Goal: Communication & Community: Answer question/provide support

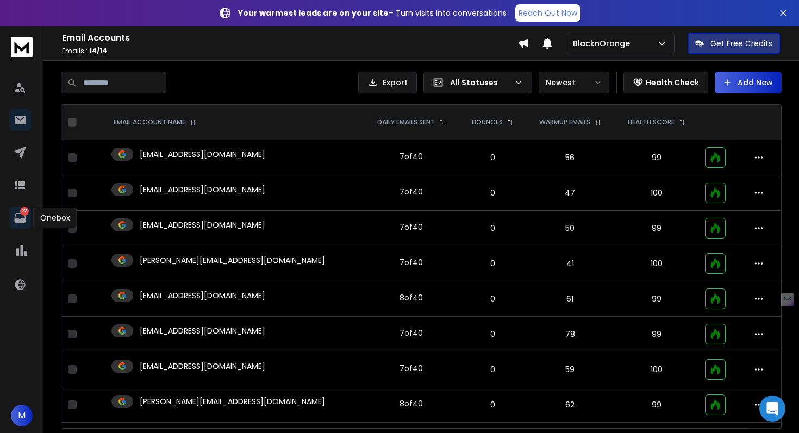
click at [17, 217] on icon at bounding box center [20, 217] width 13 height 13
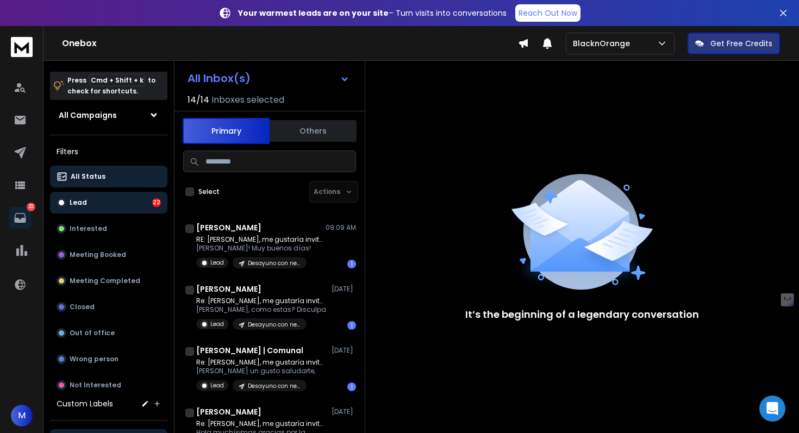
click at [116, 204] on button "Lead 22" at bounding box center [108, 203] width 117 height 22
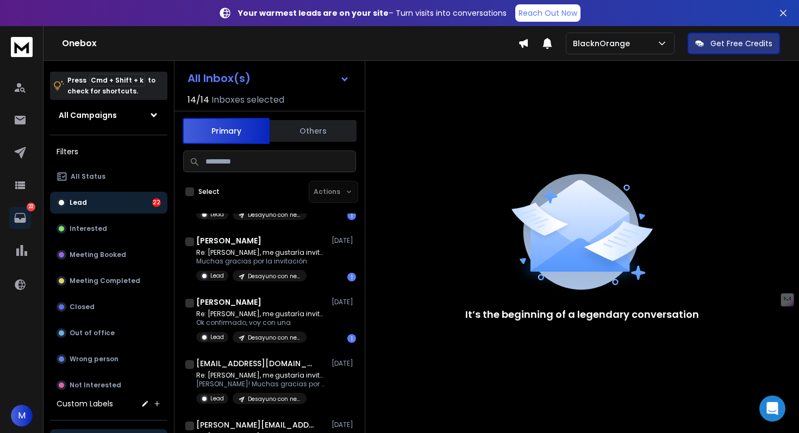
scroll to position [1206, 0]
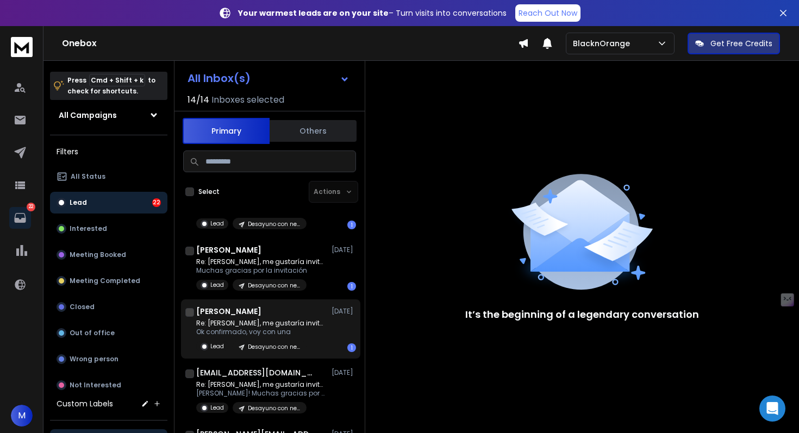
click at [279, 323] on p "Re: [PERSON_NAME], me gustaría invitarte" at bounding box center [261, 323] width 130 height 9
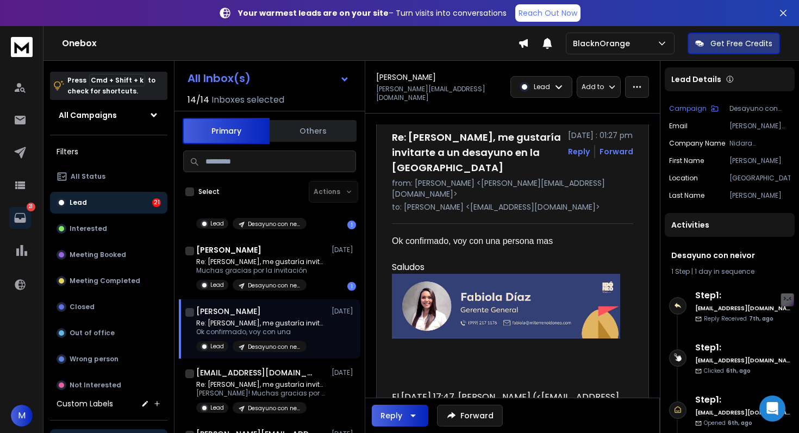
scroll to position [0, 0]
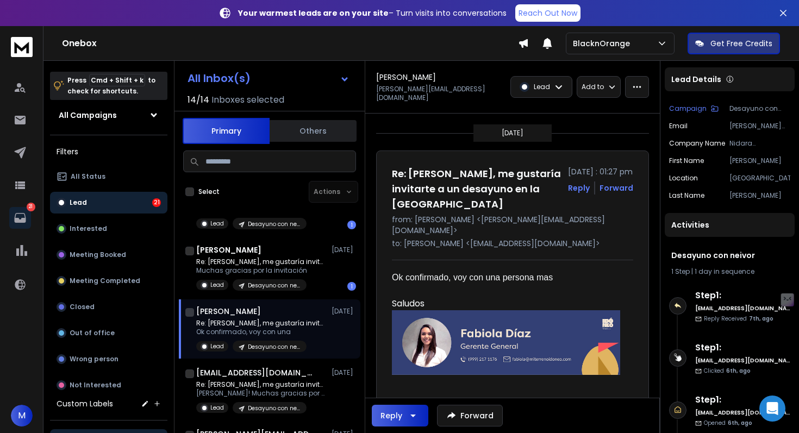
click at [393, 418] on div "Reply" at bounding box center [392, 415] width 22 height 11
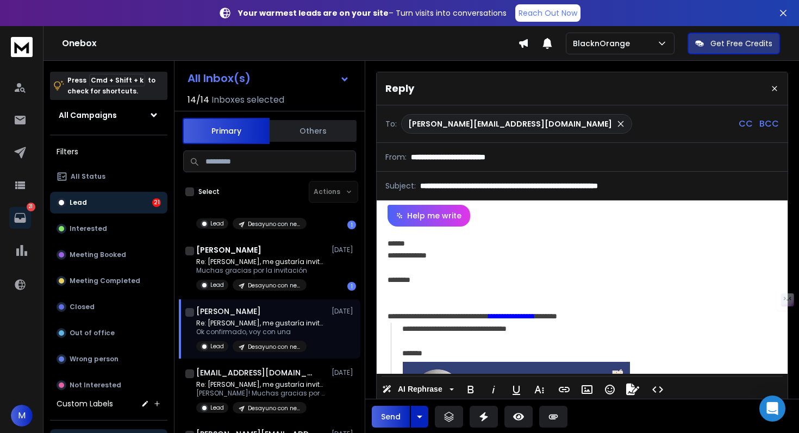
click at [388, 412] on button "Send" at bounding box center [391, 417] width 38 height 22
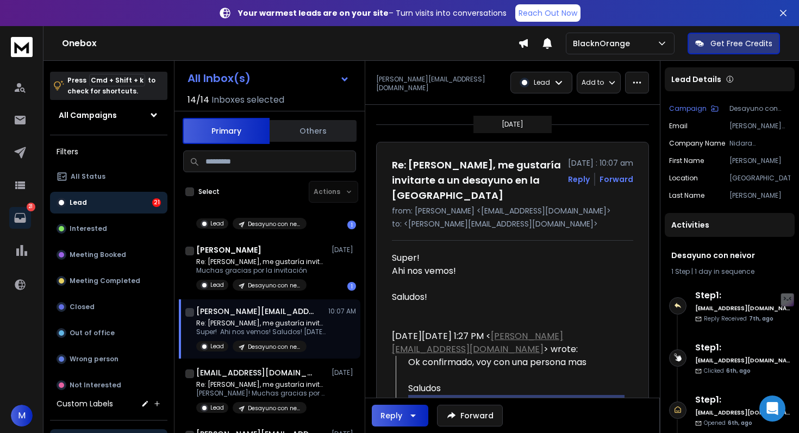
scroll to position [14, 0]
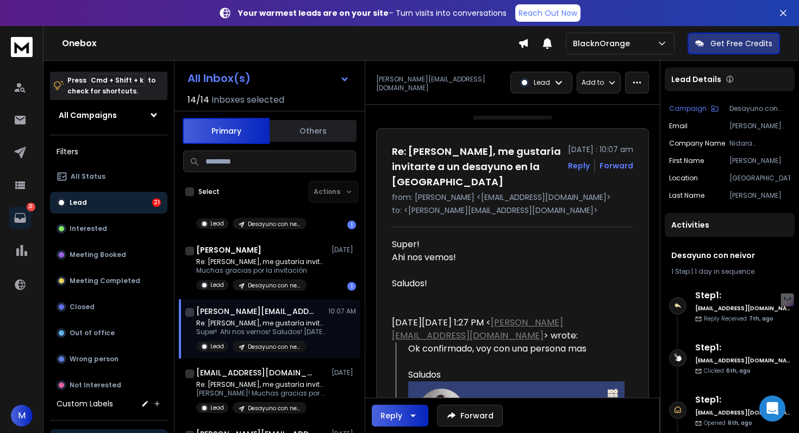
click at [394, 420] on div "Reply" at bounding box center [392, 415] width 22 height 11
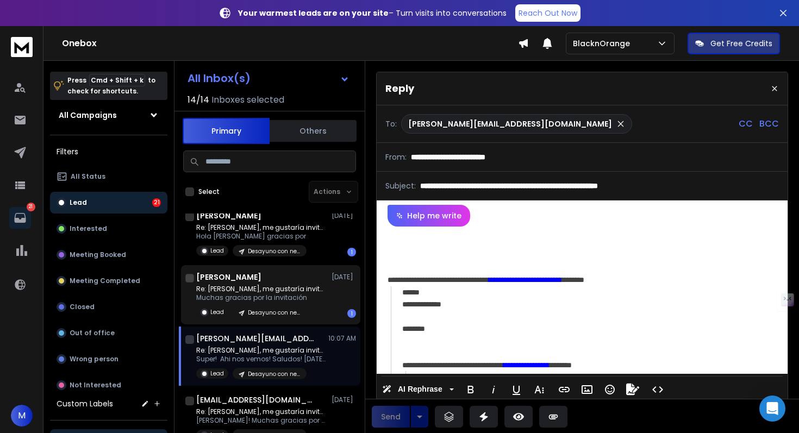
scroll to position [1173, 0]
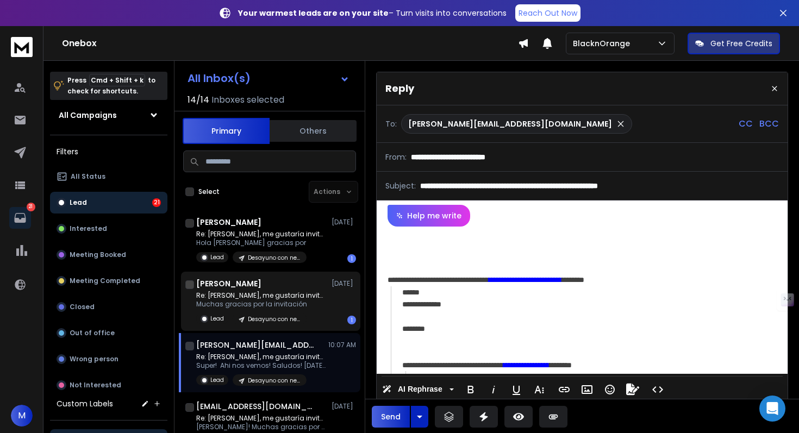
click at [311, 306] on div "Re: [PERSON_NAME], me gustaría invitarte Muchas gracias por la invitación Lead …" at bounding box center [276, 307] width 160 height 33
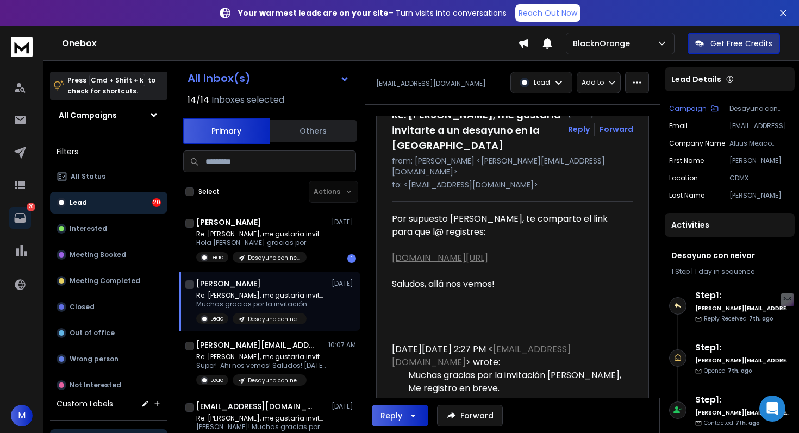
scroll to position [0, 0]
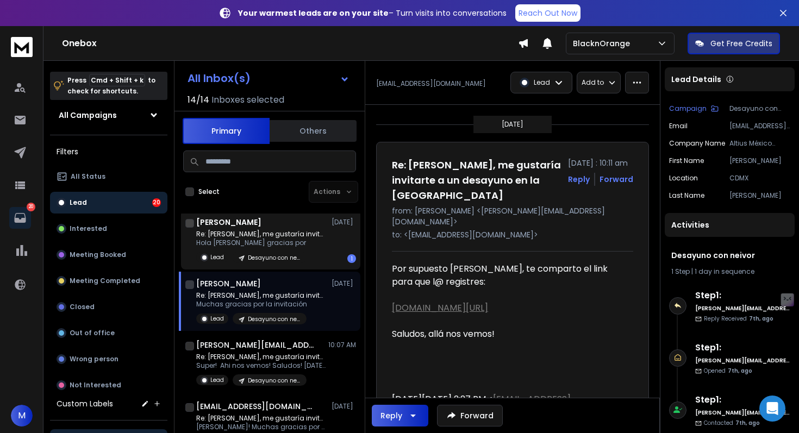
click at [299, 238] on p "Re: [PERSON_NAME], me gustaría invitarte" at bounding box center [261, 234] width 130 height 9
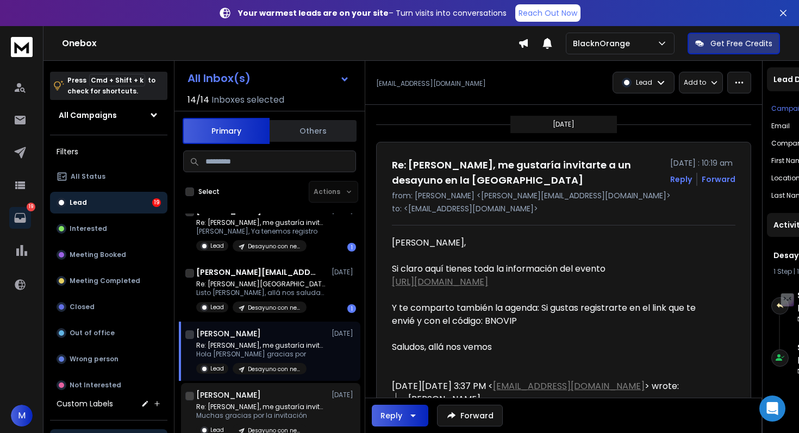
scroll to position [1058, 0]
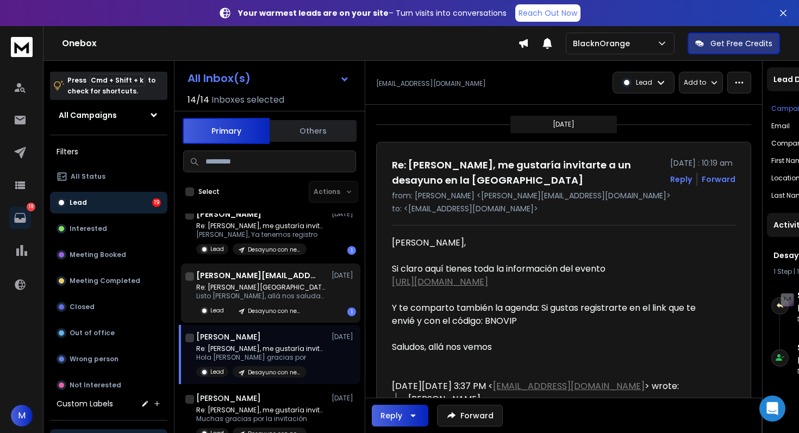
click at [323, 319] on div "[PERSON_NAME][EMAIL_ADDRESS][DOMAIN_NAME] [DATE] Re: [PERSON_NAME] -, Listo [PE…" at bounding box center [270, 293] width 179 height 59
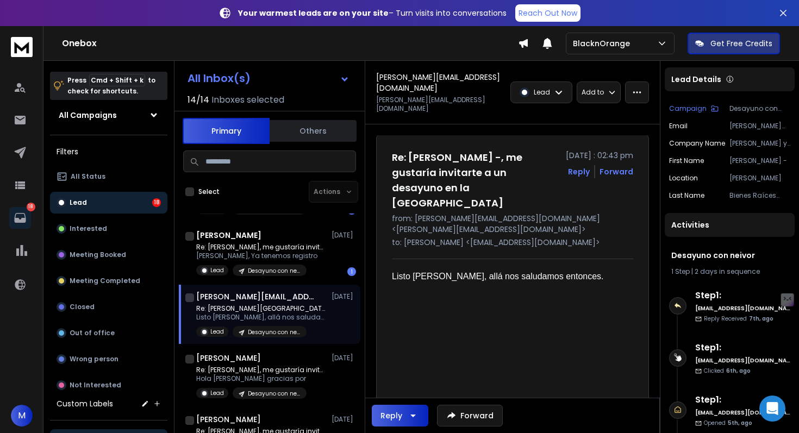
scroll to position [0, 0]
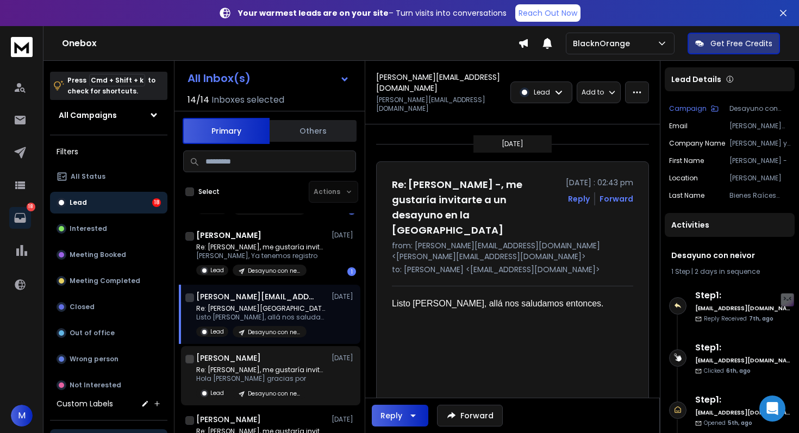
click at [306, 367] on p "Re: [PERSON_NAME], me gustaría invitarte" at bounding box center [261, 370] width 130 height 9
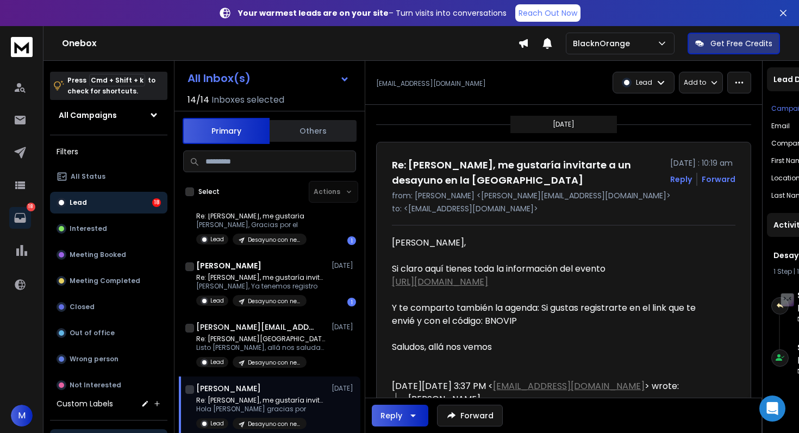
scroll to position [993, 0]
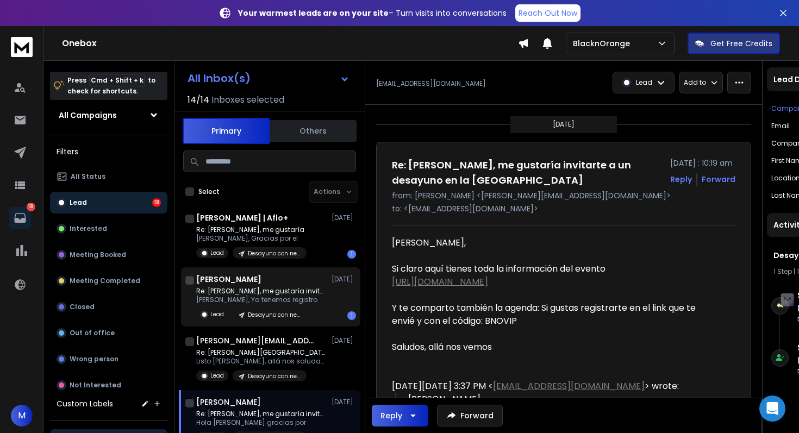
click at [328, 297] on div "Re: [PERSON_NAME], me gustaría invitarte [PERSON_NAME], Ya tenemos registro Lea…" at bounding box center [276, 303] width 160 height 33
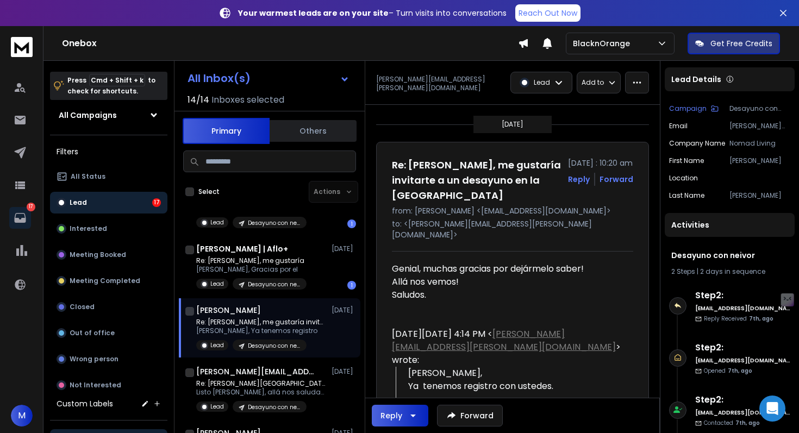
scroll to position [944, 0]
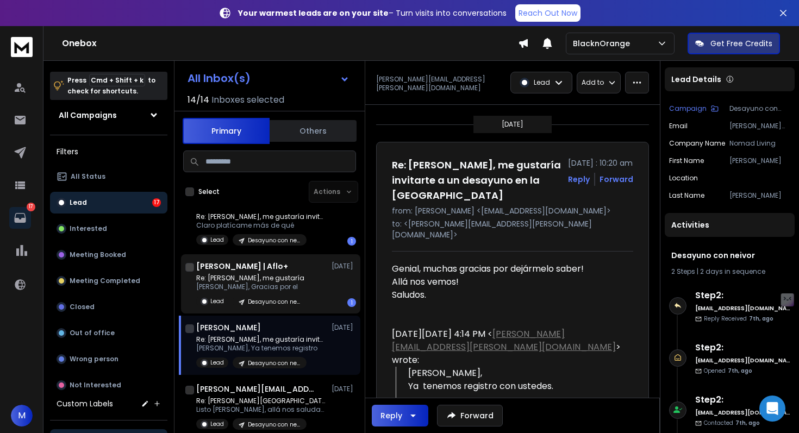
click at [327, 283] on div "Re: [PERSON_NAME], me [PERSON_NAME], Gracias por el Lead Desayuno con neivor 1" at bounding box center [276, 290] width 160 height 33
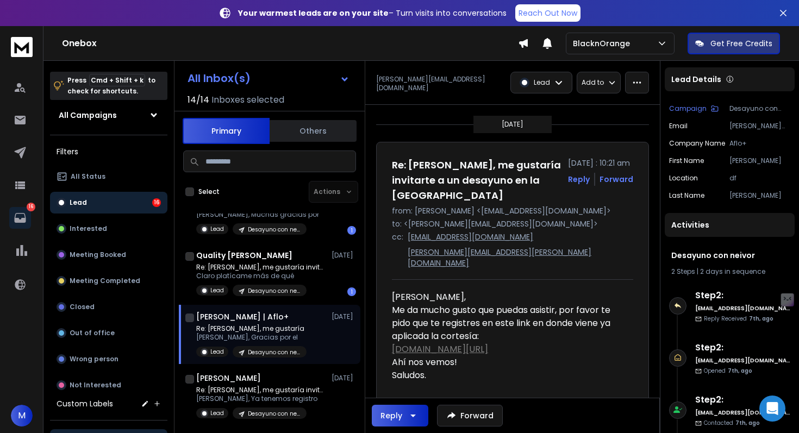
scroll to position [893, 0]
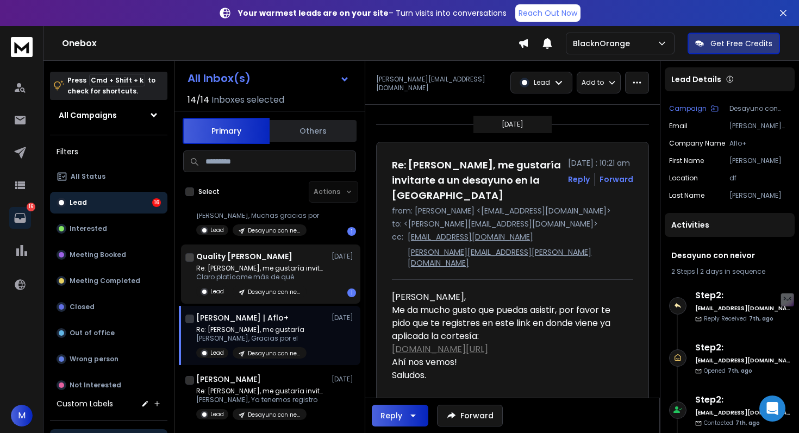
click at [330, 281] on div "Re: [PERSON_NAME], me gustaría invitarte Claro platícame más de qué Lead Desayu…" at bounding box center [276, 280] width 160 height 33
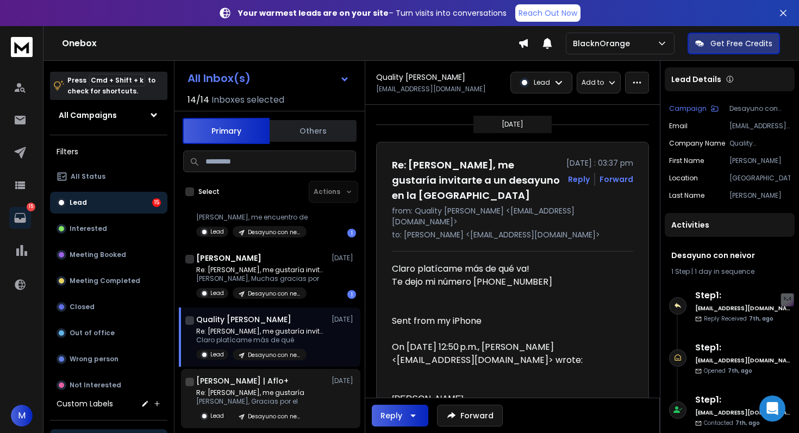
scroll to position [817, 0]
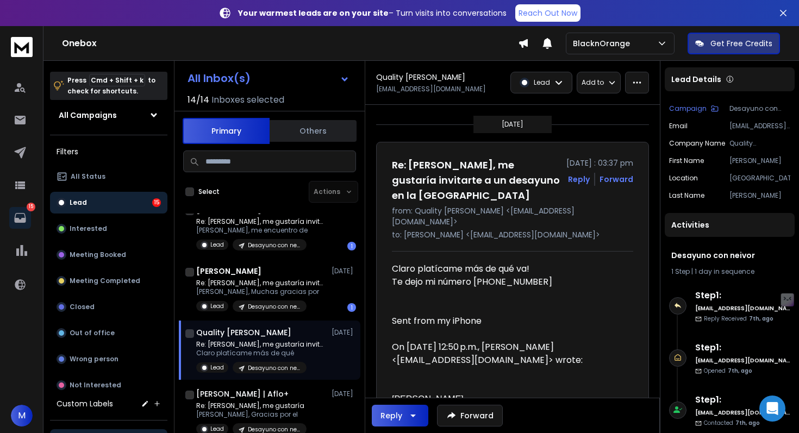
click at [502, 125] on p "[DATE]" at bounding box center [513, 124] width 22 height 9
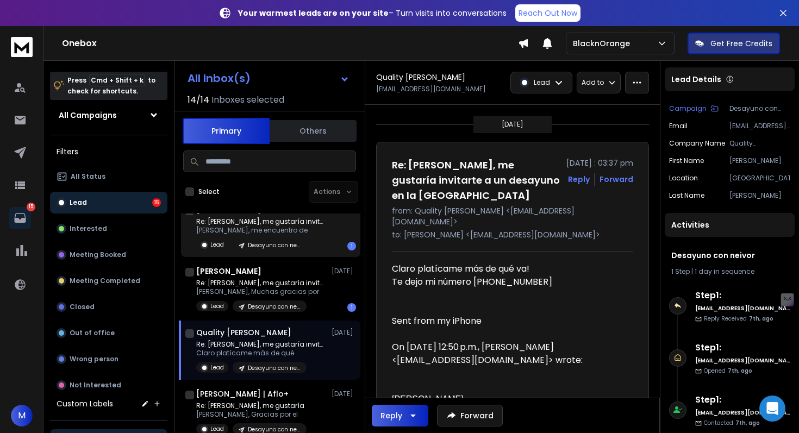
click at [334, 223] on div "Re: [PERSON_NAME], me gustaría invitarte [PERSON_NAME], me encuentro de Lead De…" at bounding box center [276, 233] width 160 height 33
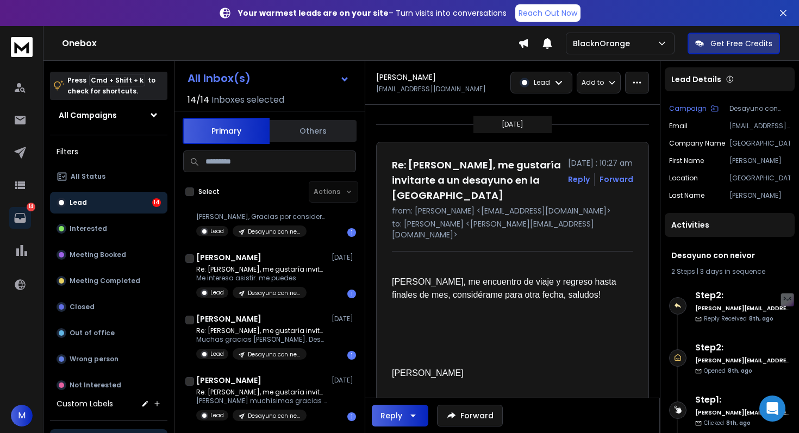
scroll to position [0, 0]
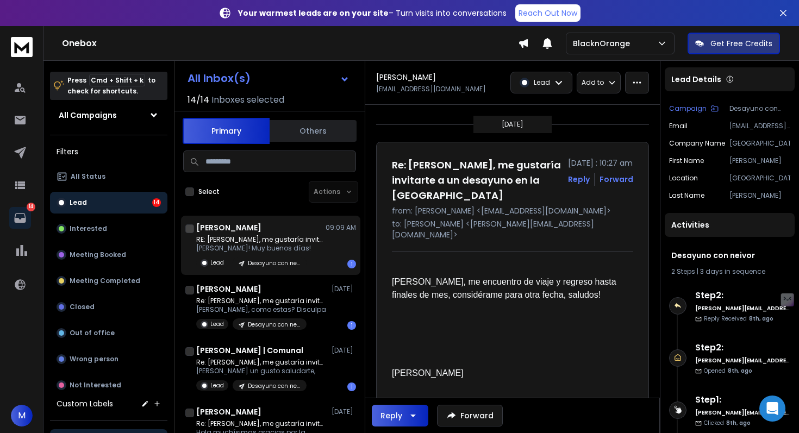
click at [321, 260] on div "RE: [PERSON_NAME], me gustaría invitarte Hola [PERSON_NAME]! Muy buenos días! L…" at bounding box center [276, 251] width 160 height 33
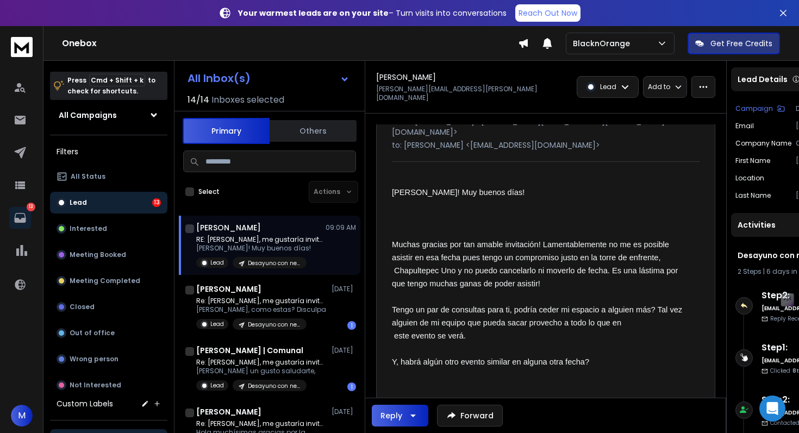
scroll to position [85, 0]
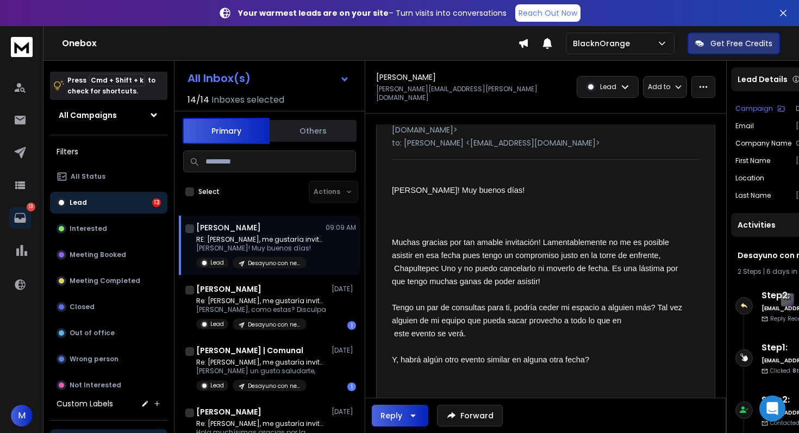
click at [397, 413] on div "Reply" at bounding box center [392, 415] width 22 height 11
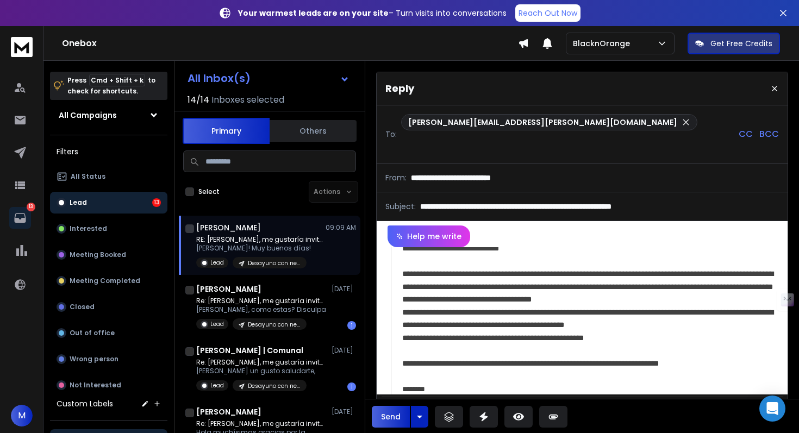
scroll to position [0, 0]
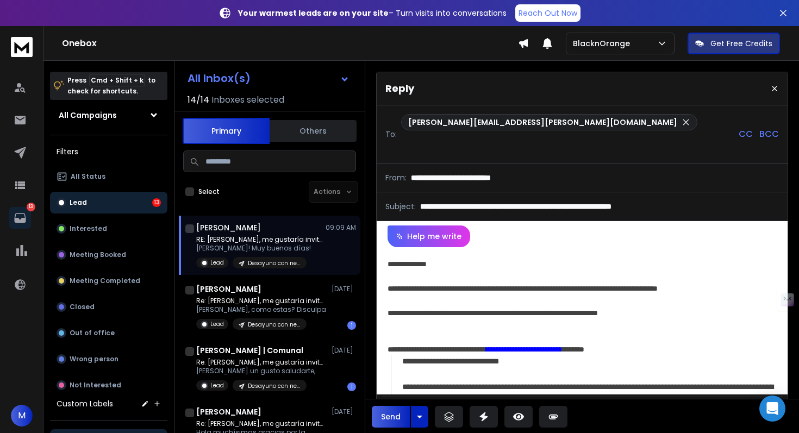
click at [385, 420] on button "Send" at bounding box center [391, 417] width 38 height 22
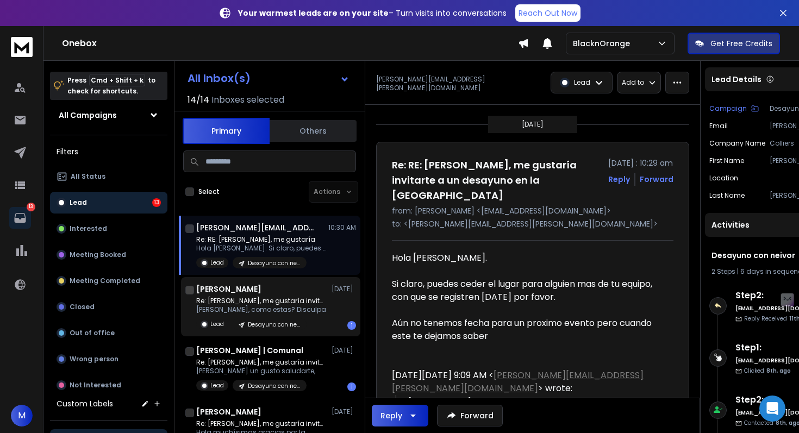
click at [295, 300] on p "Re: [PERSON_NAME], me gustaría invitarte" at bounding box center [261, 301] width 130 height 9
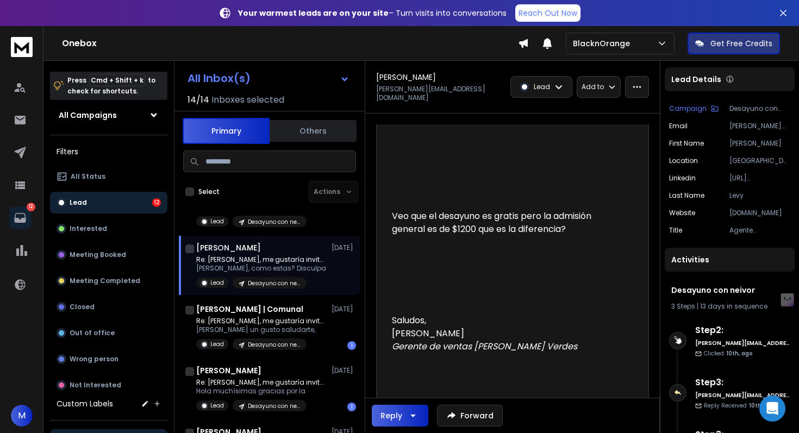
scroll to position [366, 0]
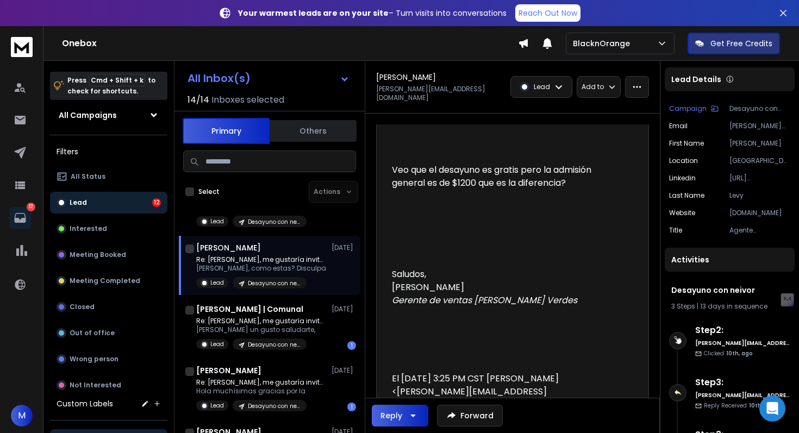
click at [389, 413] on div "Reply" at bounding box center [392, 415] width 22 height 11
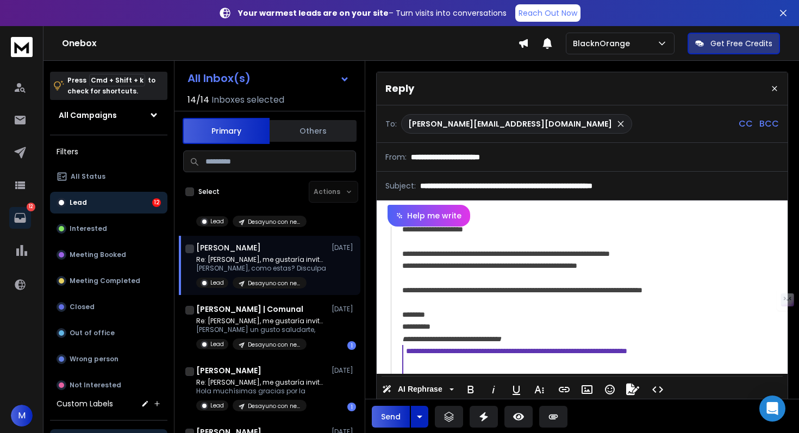
scroll to position [0, 0]
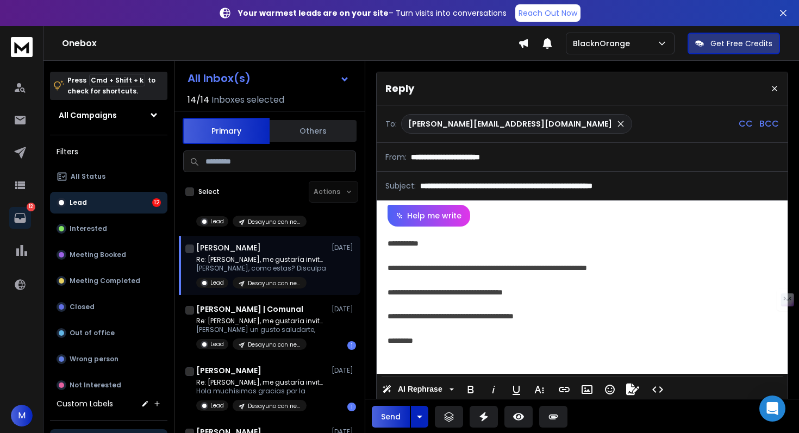
click at [386, 420] on button "Send" at bounding box center [391, 417] width 38 height 22
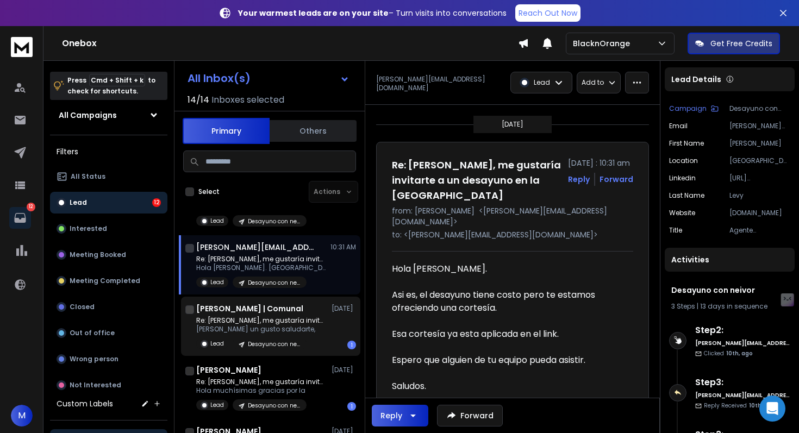
scroll to position [47, 0]
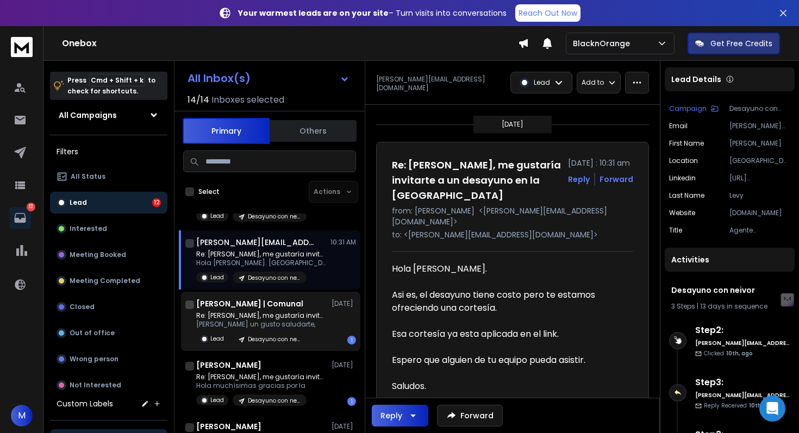
click at [332, 322] on div "Re: [PERSON_NAME], me gustaría invitarte Hola [PERSON_NAME] un gusto saludarte,…" at bounding box center [276, 327] width 160 height 33
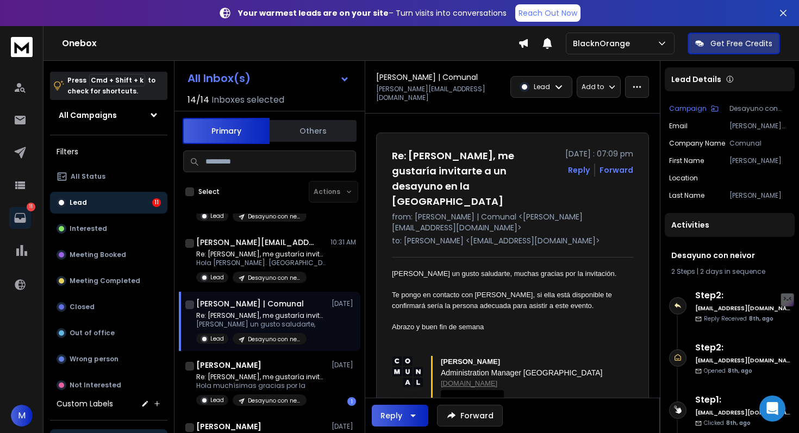
scroll to position [20, 0]
click at [387, 415] on div "Reply" at bounding box center [392, 415] width 22 height 11
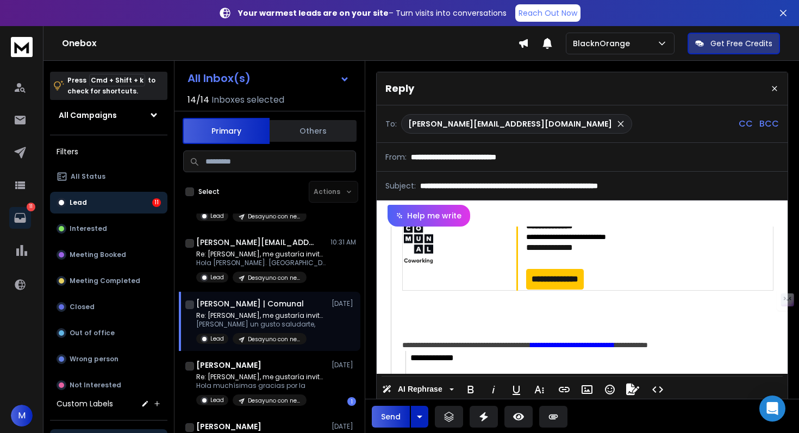
scroll to position [0, 0]
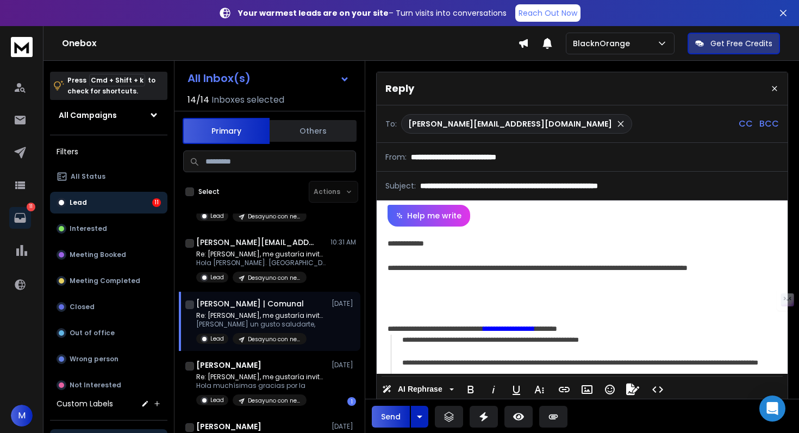
click at [591, 264] on div "**********" at bounding box center [581, 268] width 386 height 12
click at [593, 270] on div "**********" at bounding box center [581, 268] width 386 height 12
